Goal: Communication & Community: Answer question/provide support

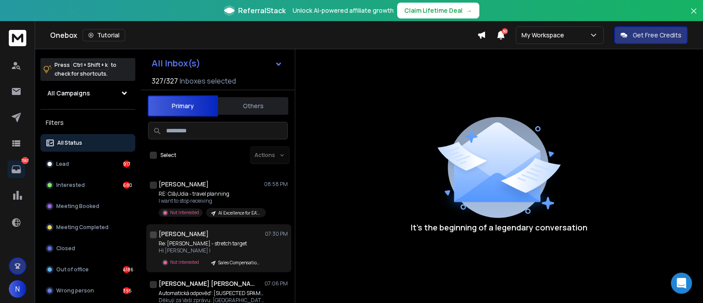
click at [195, 225] on div "[PERSON_NAME] 07:30 PM Re: [PERSON_NAME] - stretch target Hi [PERSON_NAME] I No…" at bounding box center [218, 248] width 145 height 48
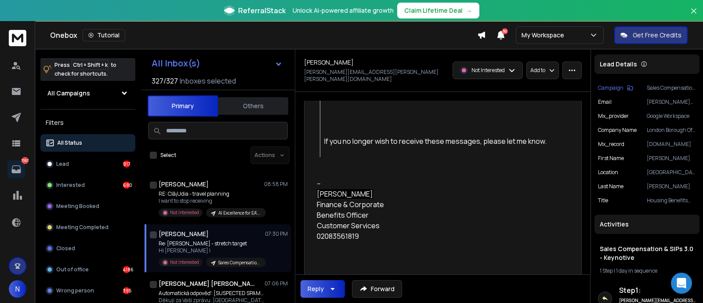
click at [178, 130] on input at bounding box center [218, 131] width 140 height 18
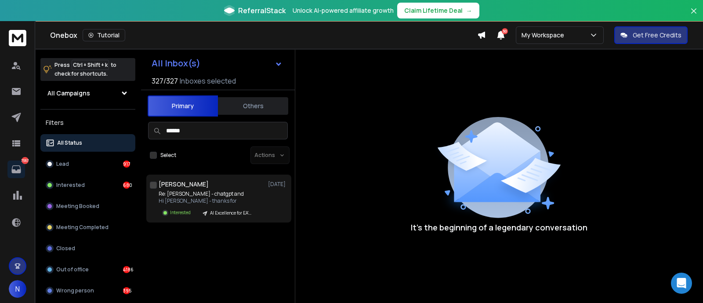
type input "******"
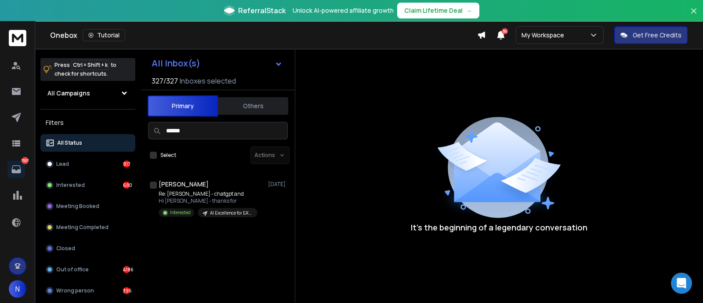
click at [191, 122] on input "******" at bounding box center [218, 131] width 140 height 18
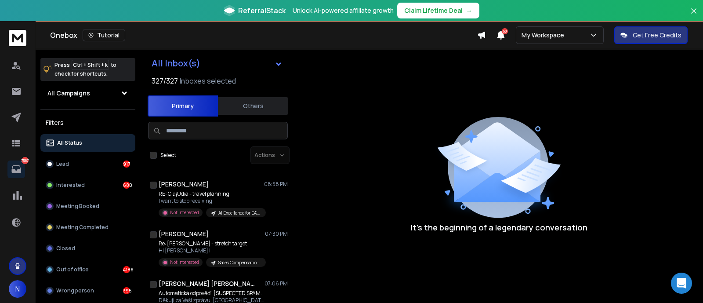
click at [73, 186] on p "Interested" at bounding box center [70, 184] width 29 height 7
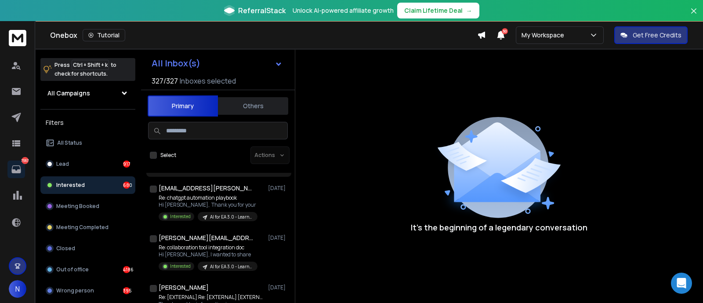
scroll to position [109, 0]
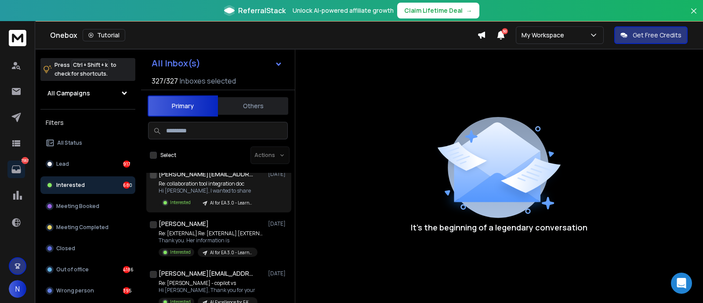
click at [213, 198] on div "AI for EA 3.0 - Learnova" at bounding box center [228, 202] width 60 height 9
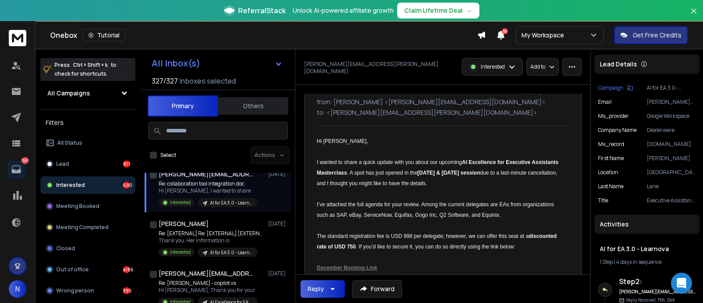
scroll to position [0, 0]
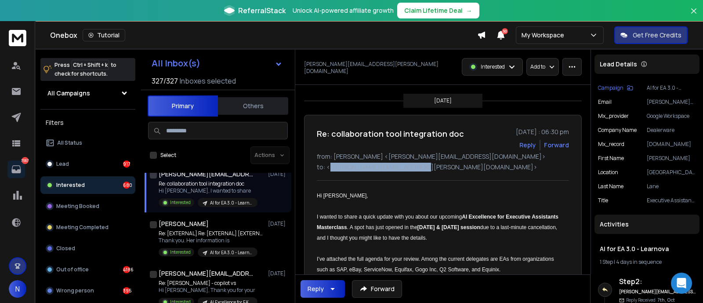
drag, startPoint x: 415, startPoint y: 167, endPoint x: 329, endPoint y: 166, distance: 85.6
click at [329, 166] on p "to: <[PERSON_NAME][EMAIL_ADDRESS][PERSON_NAME][DOMAIN_NAME]>" at bounding box center [443, 166] width 252 height 9
copy p "[PERSON_NAME][EMAIL_ADDRESS][PERSON_NAME][DOMAIN_NAME]"
click at [439, 212] on div "Hi [PERSON_NAME], I wanted to share a quick update with you about our upcoming …" at bounding box center [439, 294] width 245 height 211
click at [520, 147] on button "Reply" at bounding box center [527, 145] width 17 height 9
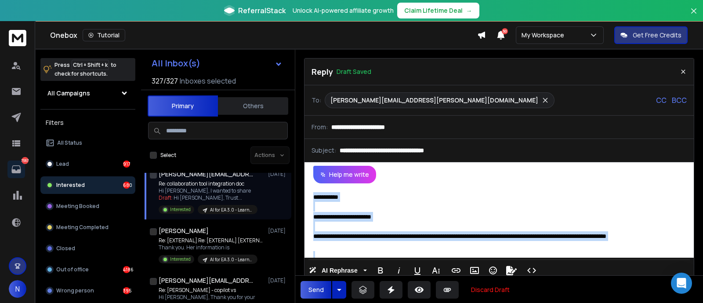
drag, startPoint x: 343, startPoint y: 201, endPoint x: 312, endPoint y: 184, distance: 35.4
click at [312, 184] on div "**********" at bounding box center [497, 220] width 387 height 74
copy div "**********"
click at [431, 268] on icon "button" at bounding box center [435, 270] width 11 height 11
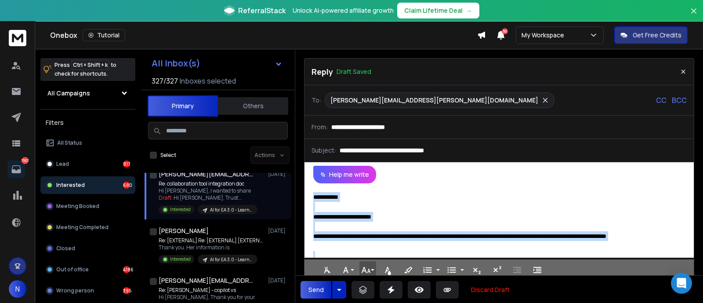
click at [366, 267] on icon "button" at bounding box center [366, 269] width 11 height 11
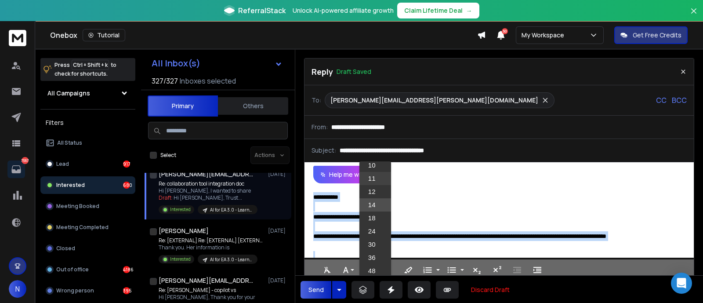
scroll to position [15, 0]
click at [374, 209] on link "12" at bounding box center [375, 208] width 32 height 13
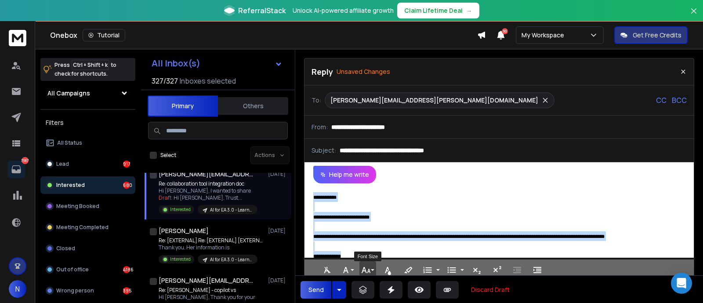
click at [368, 268] on icon "button" at bounding box center [366, 269] width 11 height 11
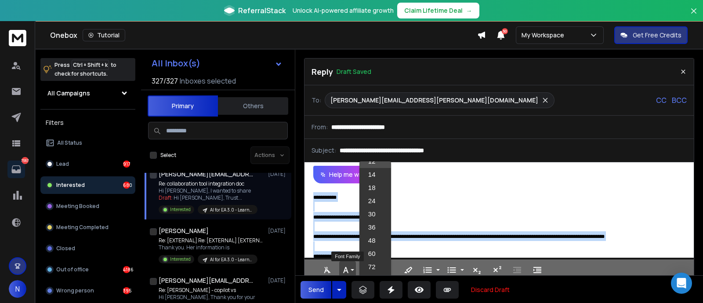
click at [352, 263] on button "Font Family" at bounding box center [347, 270] width 17 height 18
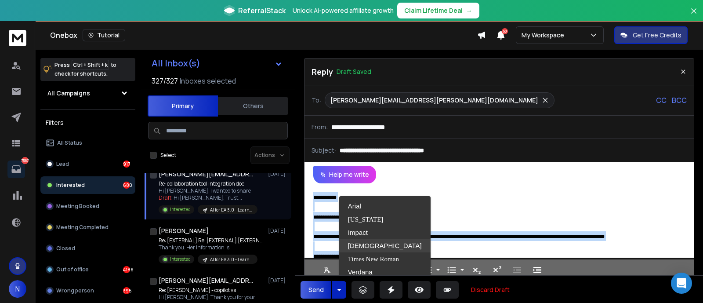
click at [363, 245] on link "[DEMOGRAPHIC_DATA]" at bounding box center [384, 245] width 91 height 13
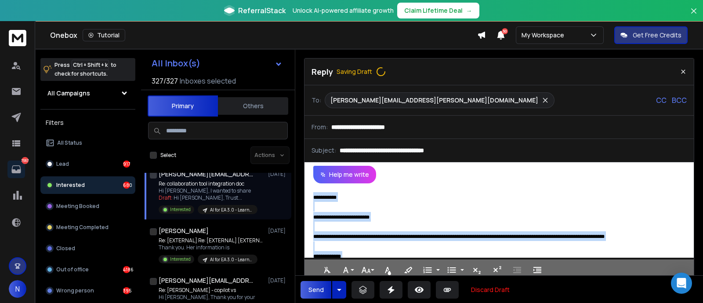
copy div "**********"
click at [321, 282] on button "Send" at bounding box center [315, 290] width 31 height 18
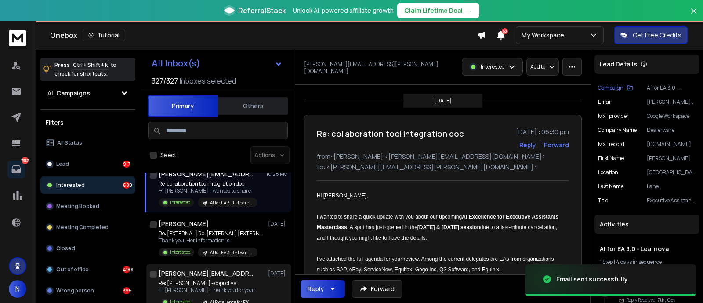
click at [216, 289] on p "Hi [PERSON_NAME], Thank you for your" at bounding box center [208, 289] width 99 height 7
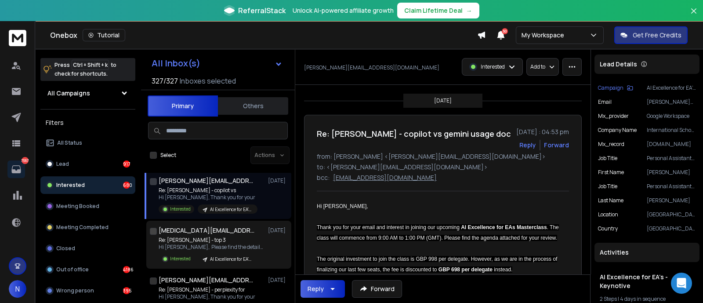
scroll to position [219, 0]
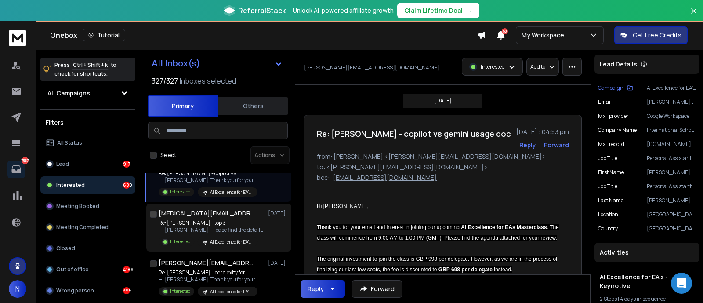
click at [225, 226] on p "Hi [PERSON_NAME], Please find the detailed" at bounding box center [211, 229] width 105 height 7
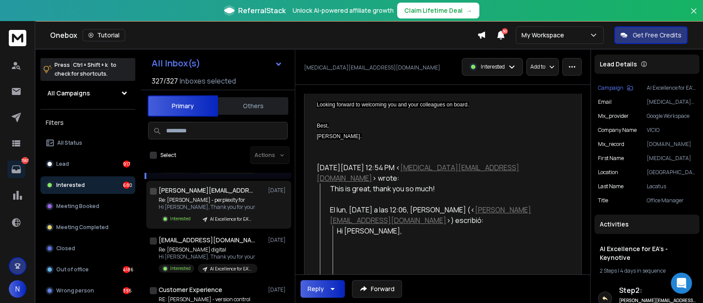
scroll to position [274, 0]
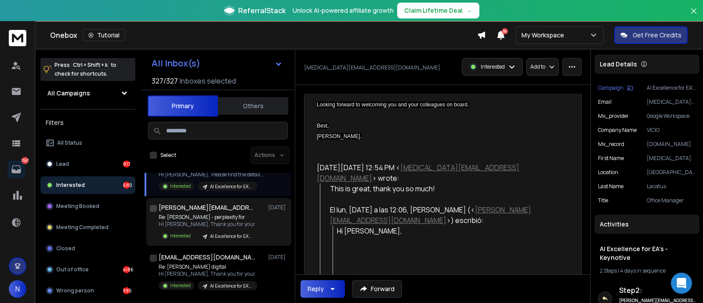
click at [233, 211] on div "[PERSON_NAME][EMAIL_ADDRESS][DOMAIN_NAME] [DATE]" at bounding box center [223, 207] width 129 height 9
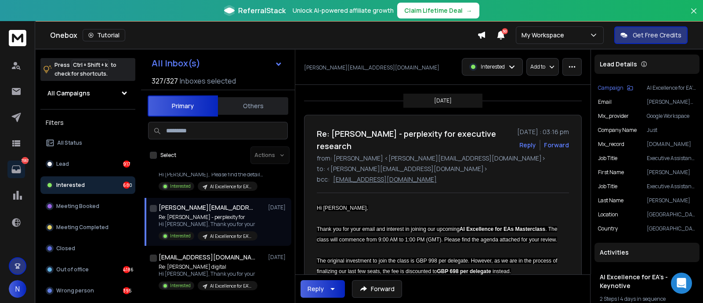
scroll to position [329, 0]
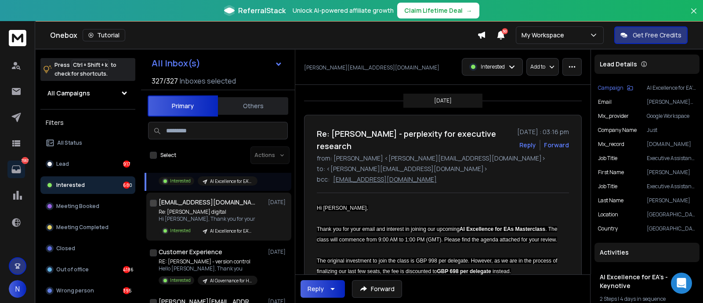
click at [242, 210] on p "Re: [PERSON_NAME] digital" at bounding box center [208, 211] width 99 height 7
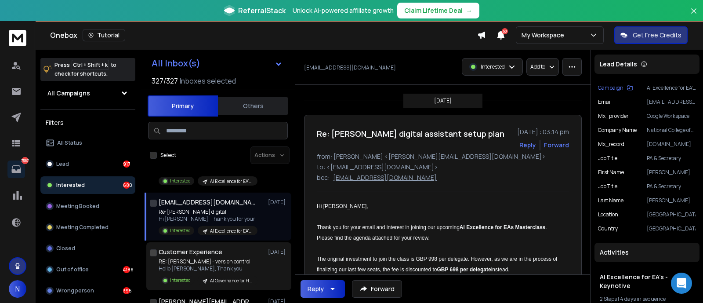
click at [246, 256] on div "Customer Experience [DATE] RE: [PERSON_NAME] - version control Hello [PERSON_NA…" at bounding box center [223, 265] width 129 height 37
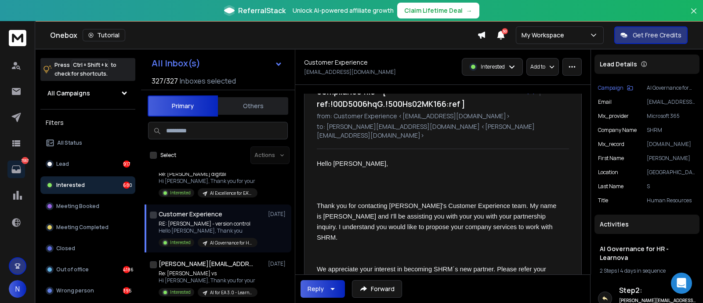
scroll to position [384, 0]
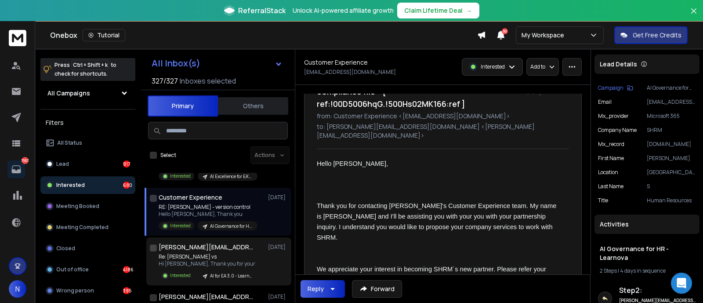
click at [224, 249] on h1 "[PERSON_NAME][EMAIL_ADDRESS][PERSON_NAME][DOMAIN_NAME]" at bounding box center [207, 246] width 97 height 9
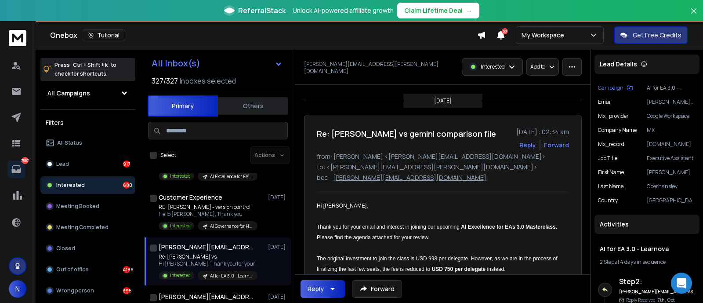
scroll to position [219, 0]
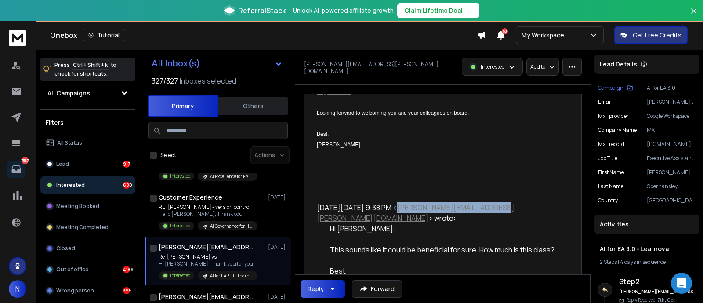
copy link "[PERSON_NAME][EMAIL_ADDRESS][PERSON_NAME][DOMAIN_NAME]"
drag, startPoint x: 535, startPoint y: 208, endPoint x: 433, endPoint y: 207, distance: 102.3
click at [433, 207] on div "[DATE][DATE] 9:38 PM < [PERSON_NAME][EMAIL_ADDRESS][PERSON_NAME][DOMAIN_NAME] >…" at bounding box center [439, 212] width 245 height 21
click at [219, 253] on p "Re: [PERSON_NAME] vs" at bounding box center [208, 256] width 99 height 7
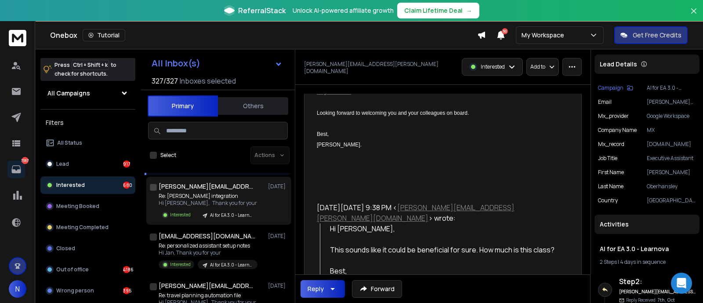
click at [238, 205] on p "Hi [PERSON_NAME], Thank you for your" at bounding box center [208, 202] width 99 height 7
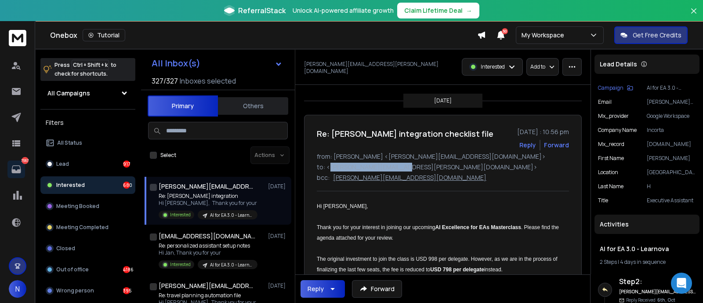
drag, startPoint x: 404, startPoint y: 165, endPoint x: 327, endPoint y: 166, distance: 76.9
click at [327, 166] on p "to: <[PERSON_NAME][EMAIL_ADDRESS][PERSON_NAME][DOMAIN_NAME]>" at bounding box center [443, 166] width 252 height 9
copy p "[PERSON_NAME][EMAIL_ADDRESS][PERSON_NAME][DOMAIN_NAME]"
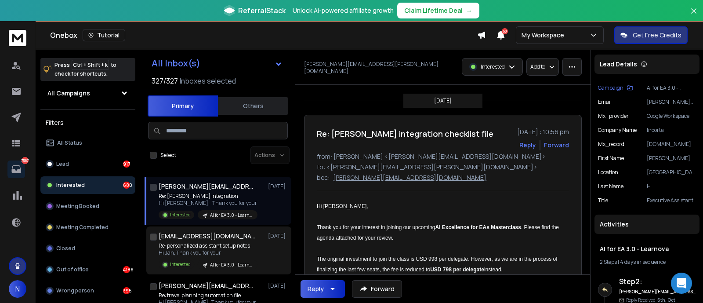
click at [242, 231] on div "[EMAIL_ADDRESS][DOMAIN_NAME] [DATE]" at bounding box center [223, 235] width 129 height 9
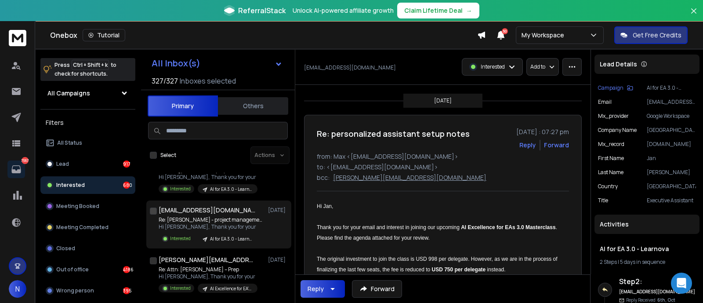
scroll to position [713, 0]
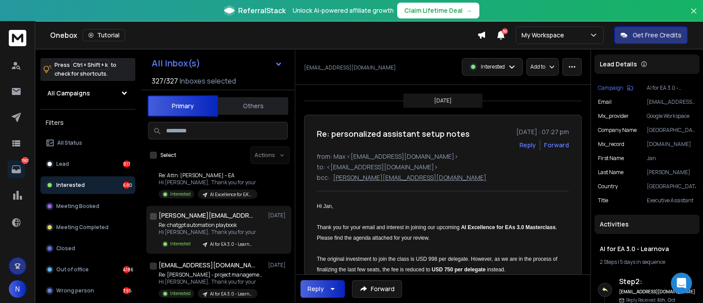
click at [208, 214] on h1 "[PERSON_NAME][EMAIL_ADDRESS][DOMAIN_NAME]" at bounding box center [207, 215] width 97 height 9
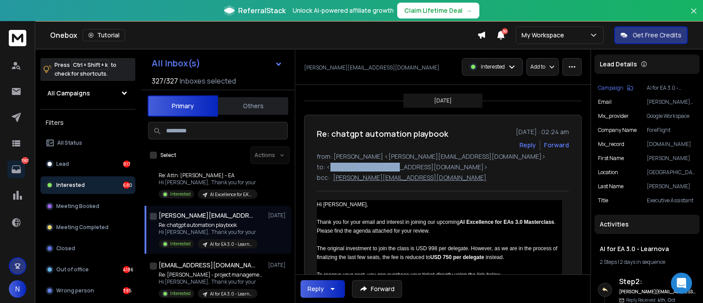
copy p "[PERSON_NAME][EMAIL_ADDRESS][DOMAIN_NAME]"
drag, startPoint x: 386, startPoint y: 166, endPoint x: 328, endPoint y: 166, distance: 57.1
click at [329, 166] on p "to: <[PERSON_NAME][EMAIL_ADDRESS][DOMAIN_NAME]>" at bounding box center [443, 166] width 252 height 9
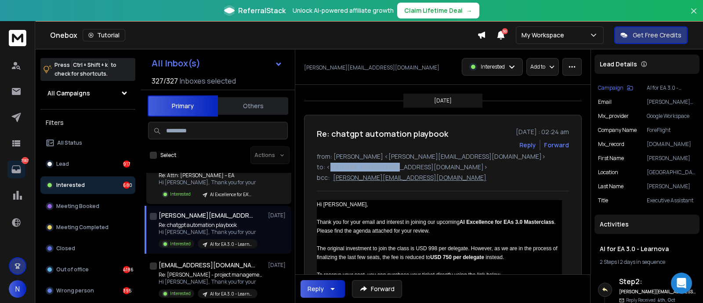
scroll to position [604, 0]
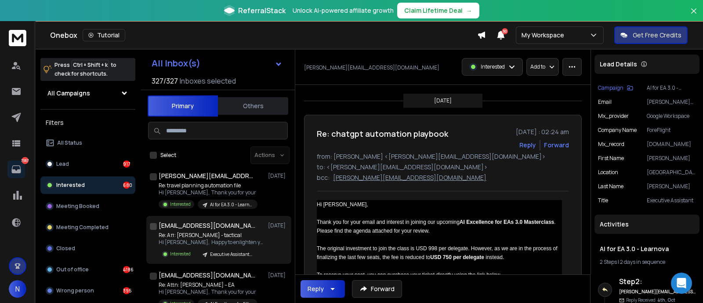
click at [222, 235] on p "Re: Απ: [PERSON_NAME] - tactical" at bounding box center [211, 234] width 105 height 7
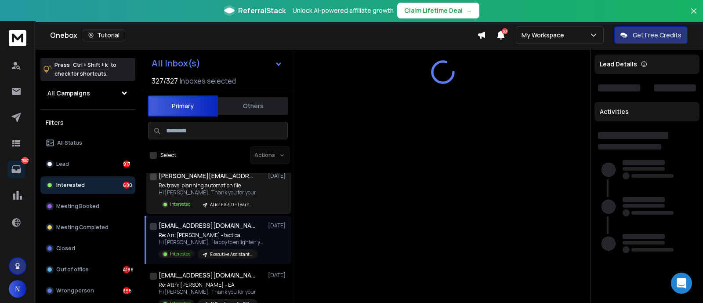
click at [242, 179] on div "[PERSON_NAME][EMAIL_ADDRESS][PERSON_NAME] [DATE]" at bounding box center [223, 175] width 129 height 9
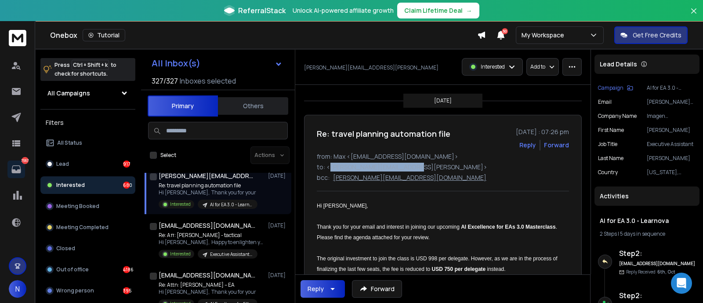
drag, startPoint x: 407, startPoint y: 167, endPoint x: 329, endPoint y: 166, distance: 78.2
click at [329, 166] on p "to: <[PERSON_NAME][EMAIL_ADDRESS][PERSON_NAME]>" at bounding box center [443, 166] width 252 height 9
copy p "[PERSON_NAME][EMAIL_ADDRESS][PERSON_NAME]"
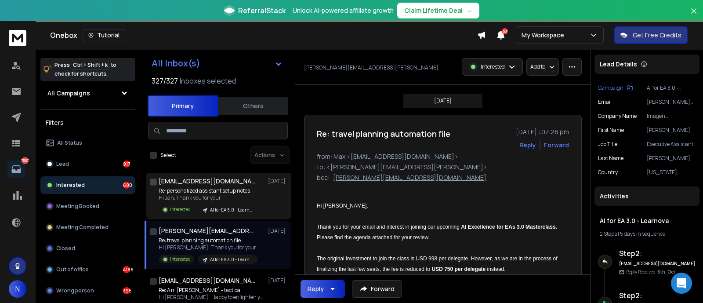
click at [218, 192] on p "Re: personalized assistant setup notes" at bounding box center [208, 190] width 99 height 7
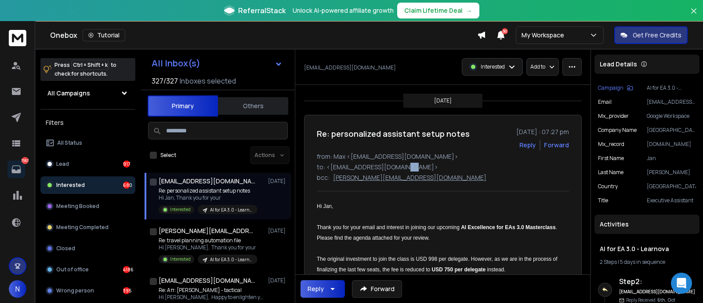
click at [393, 167] on p "to: <[EMAIL_ADDRESS][DOMAIN_NAME]>" at bounding box center [443, 166] width 252 height 9
drag, startPoint x: 393, startPoint y: 167, endPoint x: 329, endPoint y: 168, distance: 64.1
click at [329, 168] on p "to: <[EMAIL_ADDRESS][DOMAIN_NAME]>" at bounding box center [443, 166] width 252 height 9
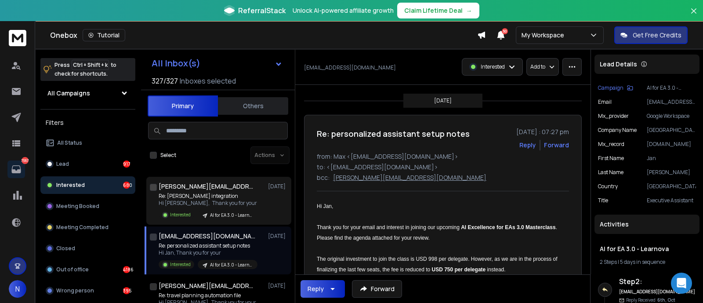
click at [213, 199] on p "Hi [PERSON_NAME], Thank you for your" at bounding box center [208, 202] width 99 height 7
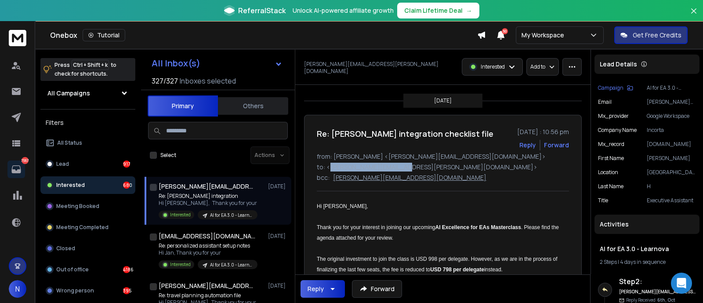
drag, startPoint x: 404, startPoint y: 168, endPoint x: 330, endPoint y: 165, distance: 74.3
click at [330, 165] on p "to: <[PERSON_NAME][EMAIL_ADDRESS][PERSON_NAME][DOMAIN_NAME]>" at bounding box center [443, 166] width 252 height 9
copy p "[PERSON_NAME][EMAIL_ADDRESS][PERSON_NAME][DOMAIN_NAME]"
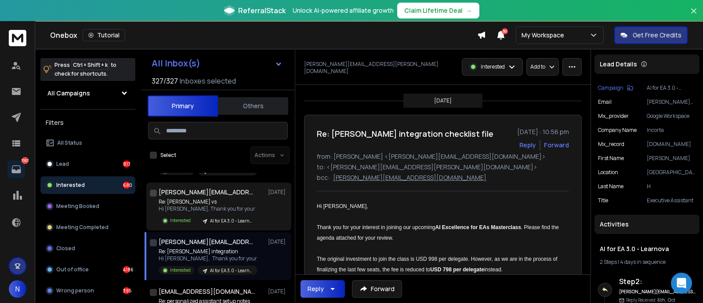
click at [217, 198] on p "Re: [PERSON_NAME] vs" at bounding box center [208, 201] width 99 height 7
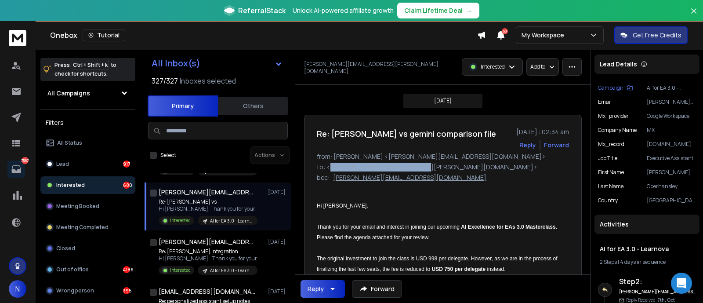
copy p "[PERSON_NAME][EMAIL_ADDRESS][PERSON_NAME][DOMAIN_NAME]"
drag, startPoint x: 414, startPoint y: 167, endPoint x: 330, endPoint y: 168, distance: 84.3
click at [330, 168] on p "to: <[PERSON_NAME][EMAIL_ADDRESS][PERSON_NAME][DOMAIN_NAME]>" at bounding box center [443, 166] width 252 height 9
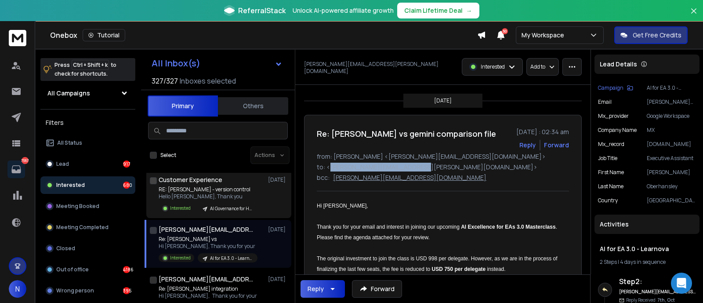
scroll to position [384, 0]
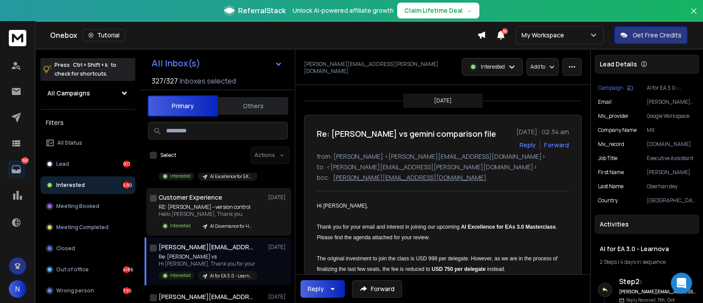
click at [202, 207] on p "RE: [PERSON_NAME] - version control" at bounding box center [208, 206] width 99 height 7
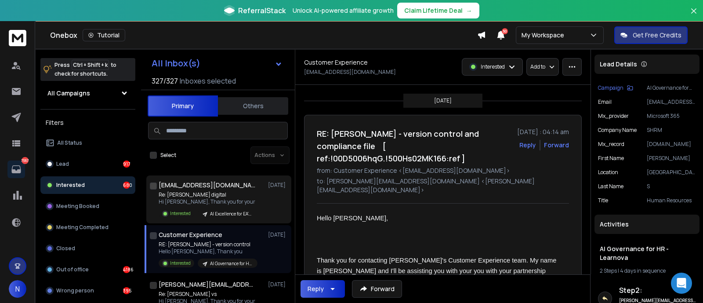
scroll to position [329, 0]
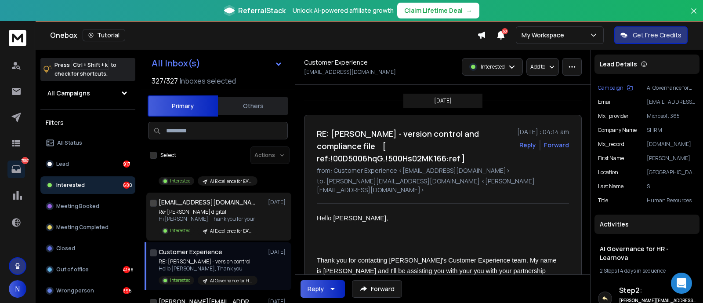
click at [217, 204] on h1 "[EMAIL_ADDRESS][DOMAIN_NAME]" at bounding box center [207, 202] width 97 height 9
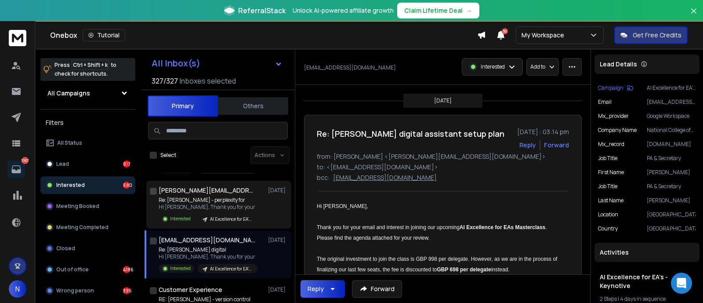
scroll to position [274, 0]
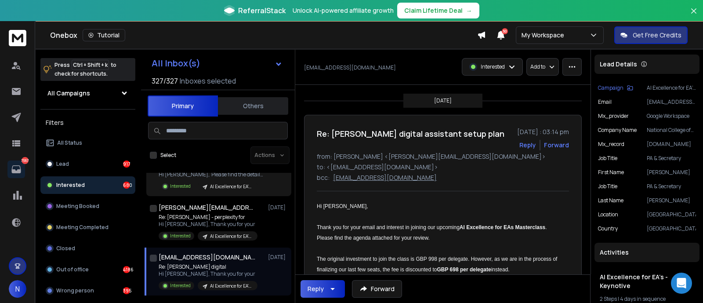
click at [216, 191] on div "[MEDICAL_DATA][EMAIL_ADDRESS][DOMAIN_NAME] [DATE] Re: [PERSON_NAME] - top 3 Hi …" at bounding box center [218, 172] width 145 height 48
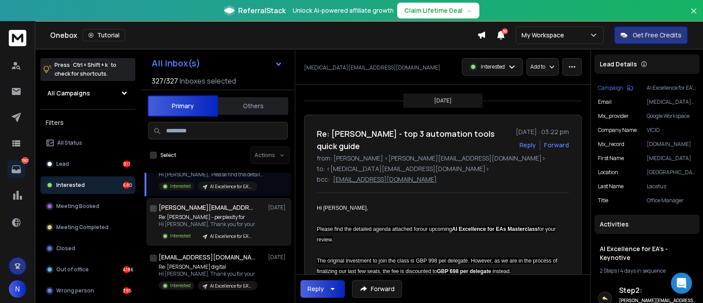
click at [204, 231] on div "AI Excellence for EA's - Keynotive" at bounding box center [228, 235] width 60 height 9
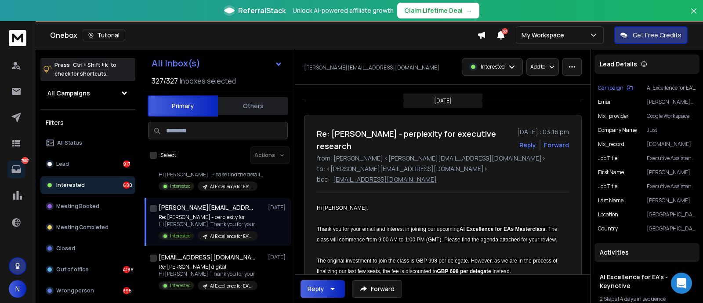
click at [261, 104] on button "Others" at bounding box center [253, 105] width 70 height 19
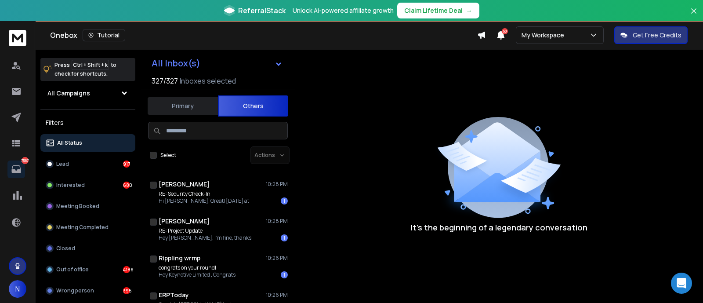
click at [246, 134] on input at bounding box center [218, 131] width 140 height 18
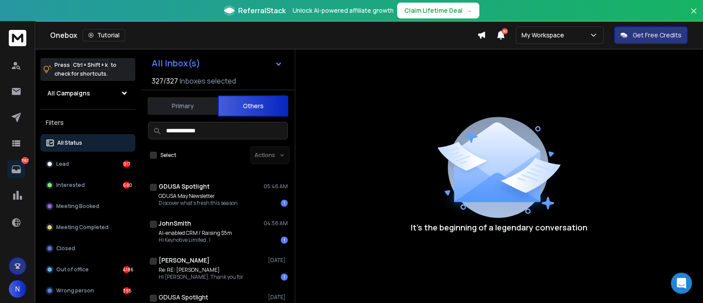
scroll to position [494, 0]
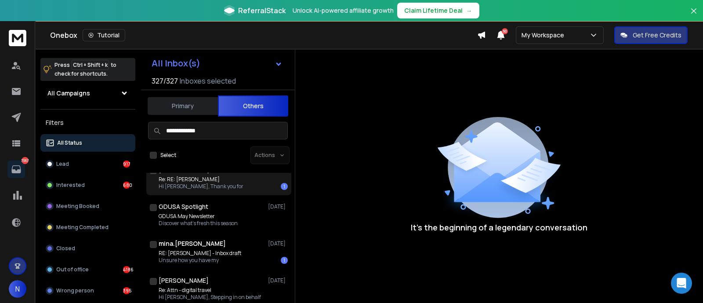
type input "**********"
click at [235, 194] on div "[PERSON_NAME] [DATE] Re: RE: [PERSON_NAME] - chatgpt Hi [PERSON_NAME], Thank yo…" at bounding box center [218, 177] width 145 height 35
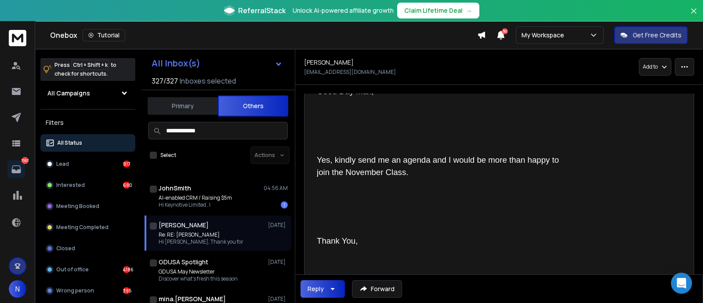
scroll to position [933, 0]
click at [185, 123] on input "**********" at bounding box center [218, 131] width 140 height 18
click at [185, 124] on input "**********" at bounding box center [218, 131] width 140 height 18
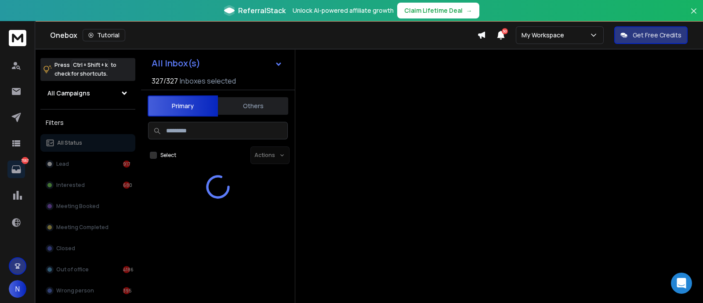
click at [186, 105] on button "Primary" at bounding box center [183, 105] width 70 height 21
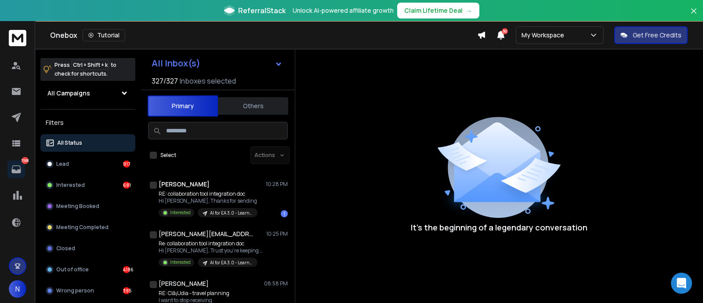
click at [202, 187] on div "[PERSON_NAME] 10:28 PM" at bounding box center [223, 184] width 129 height 9
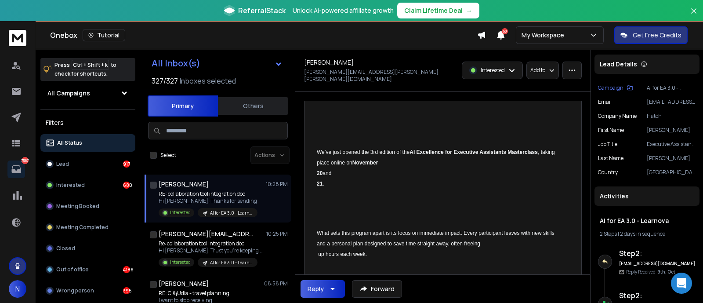
scroll to position [713, 0]
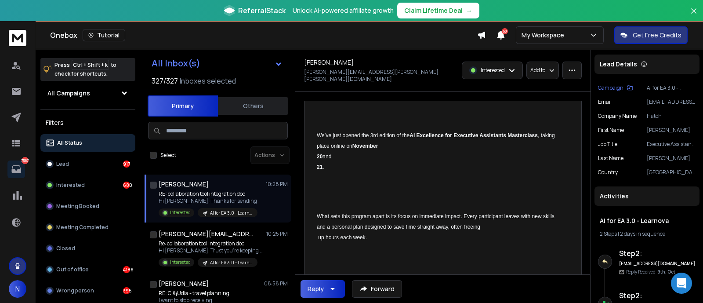
click at [325, 288] on div "Reply" at bounding box center [322, 288] width 30 height 11
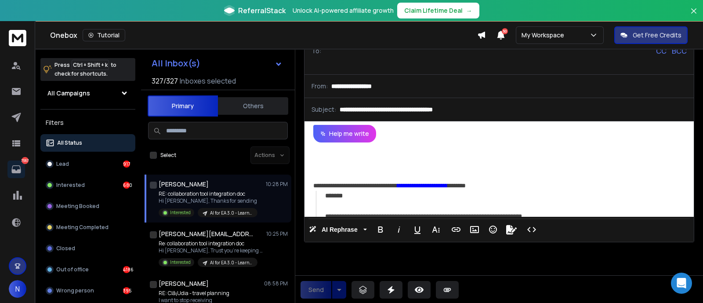
scroll to position [0, 0]
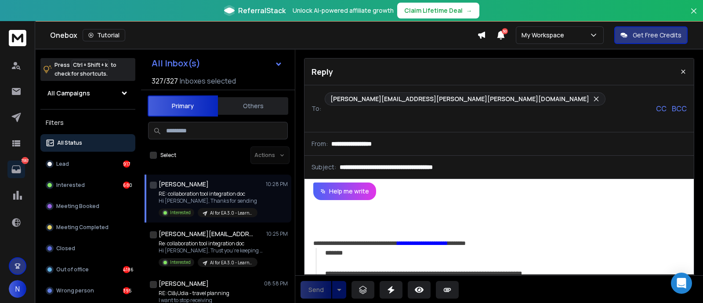
click at [681, 103] on p "BCC" at bounding box center [678, 108] width 15 height 11
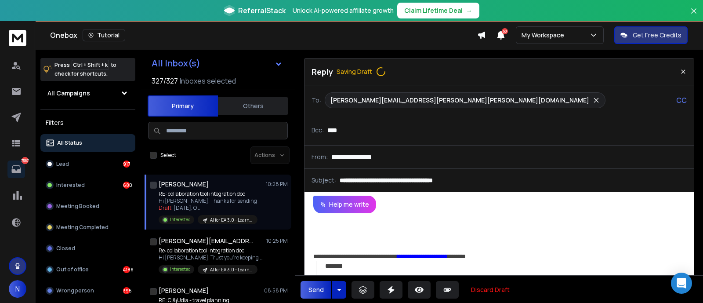
type input "**********"
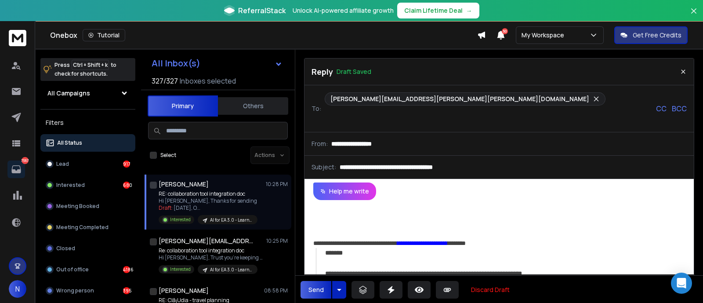
click at [342, 225] on div "**********" at bounding box center [498, 237] width 389 height 74
paste div
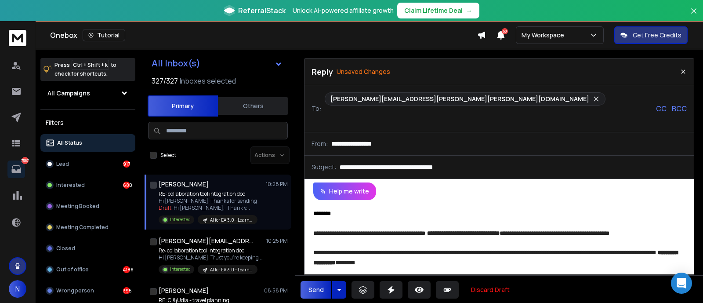
click at [327, 209] on div "********" at bounding box center [493, 213] width 361 height 9
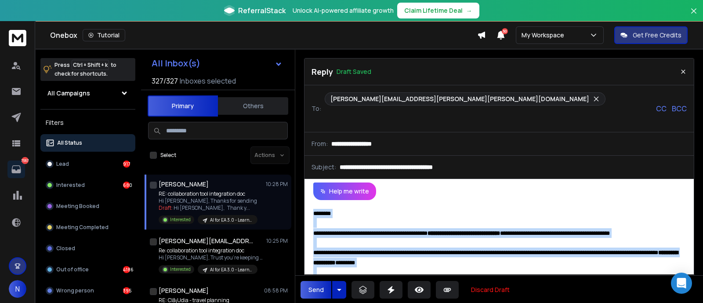
drag, startPoint x: 332, startPoint y: 242, endPoint x: 299, endPoint y: 152, distance: 95.6
click at [299, 152] on div "**********" at bounding box center [499, 229] width 408 height 360
click at [437, 282] on icon "button" at bounding box center [435, 287] width 11 height 11
click at [365, 281] on icon "button" at bounding box center [366, 286] width 11 height 11
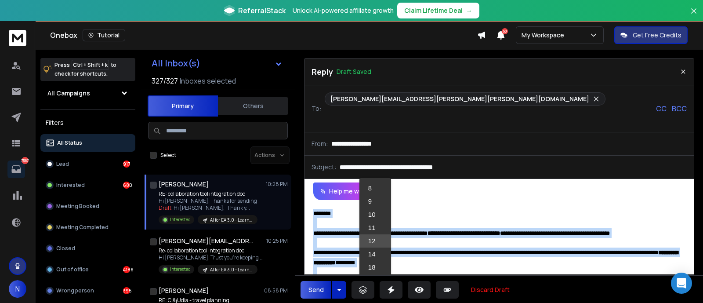
click at [383, 234] on link "12" at bounding box center [375, 240] width 32 height 13
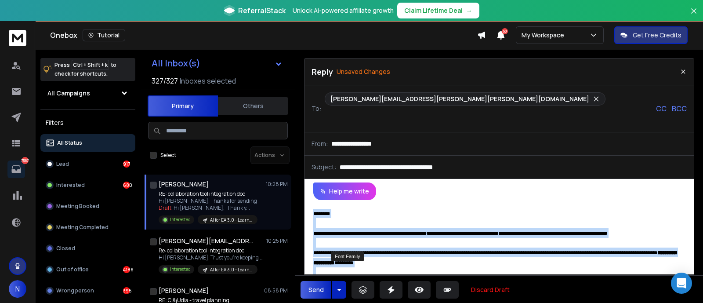
click at [352, 278] on button "Font Family" at bounding box center [347, 287] width 17 height 18
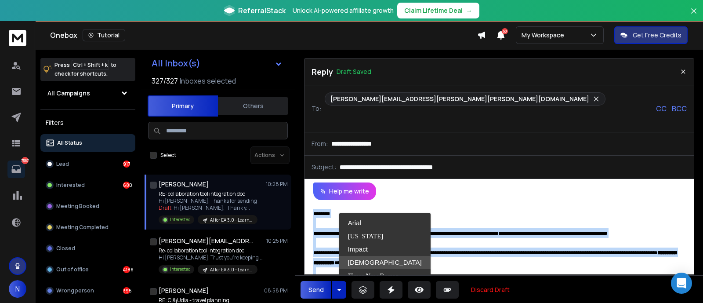
click at [359, 256] on link "[DEMOGRAPHIC_DATA]" at bounding box center [384, 262] width 91 height 13
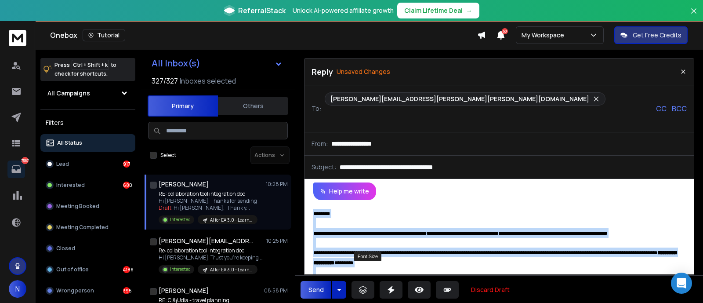
click at [372, 278] on button "Font Size" at bounding box center [367, 287] width 17 height 18
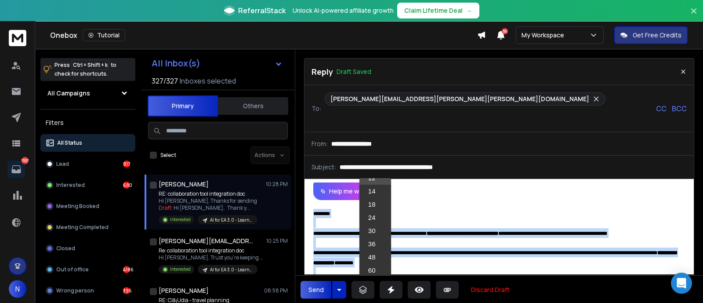
click at [374, 171] on link "12" at bounding box center [375, 177] width 32 height 13
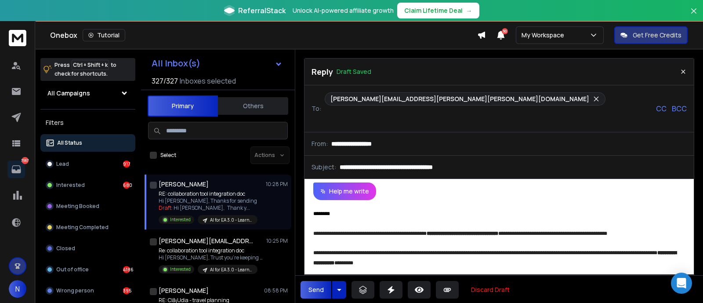
click at [683, 103] on p "BCC" at bounding box center [678, 108] width 15 height 11
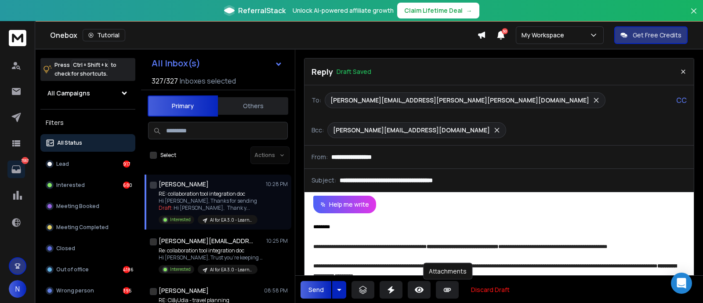
click at [443, 286] on icon at bounding box center [447, 289] width 9 height 9
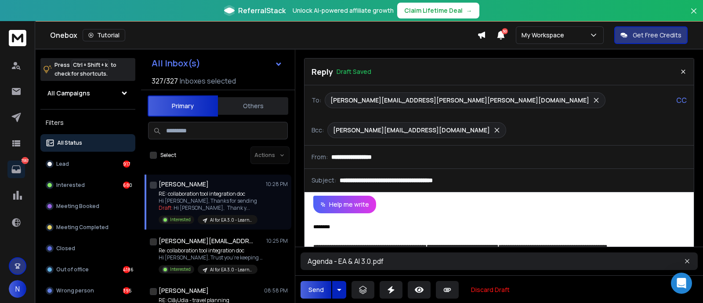
click at [318, 285] on button "Send" at bounding box center [315, 290] width 31 height 18
